Goal: Navigation & Orientation: Find specific page/section

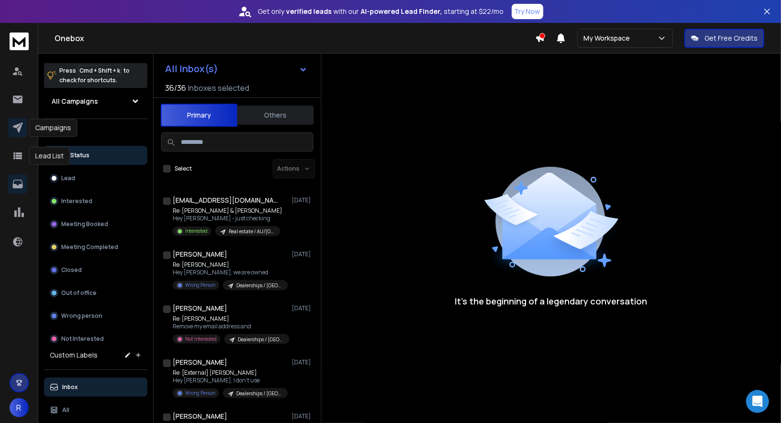
click at [24, 130] on link at bounding box center [17, 127] width 19 height 19
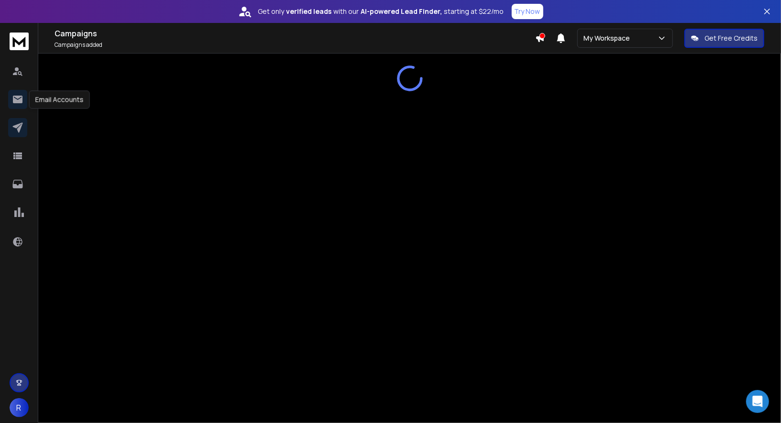
click at [26, 100] on link at bounding box center [17, 99] width 19 height 19
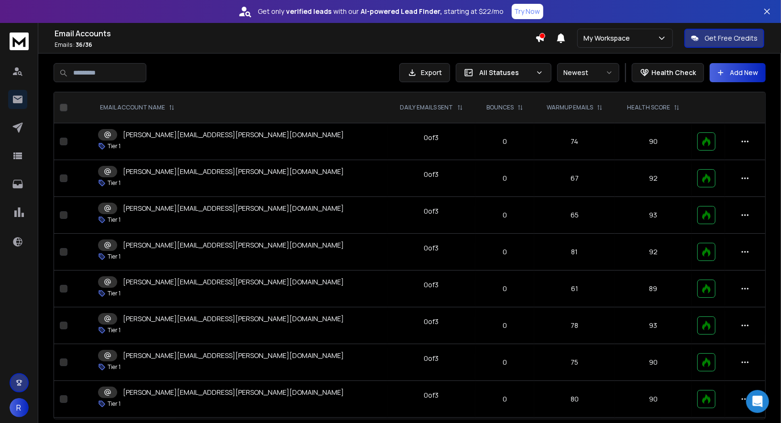
click at [642, 108] on p "HEALTH SCORE" at bounding box center [648, 108] width 43 height 8
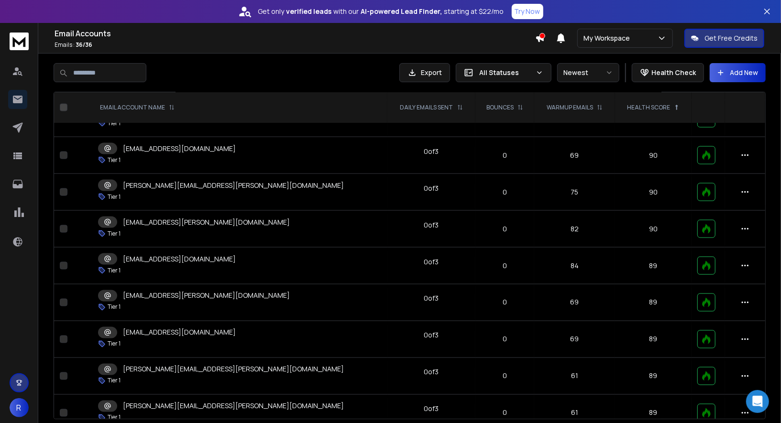
scroll to position [1029, 0]
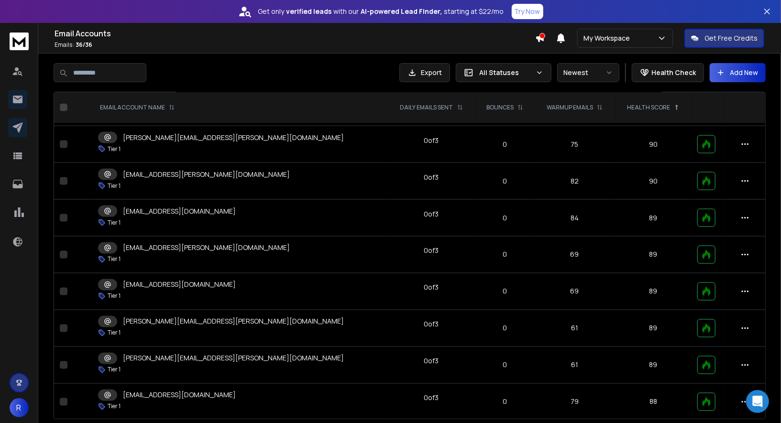
click at [11, 121] on link at bounding box center [17, 127] width 19 height 19
